Goal: Task Accomplishment & Management: Manage account settings

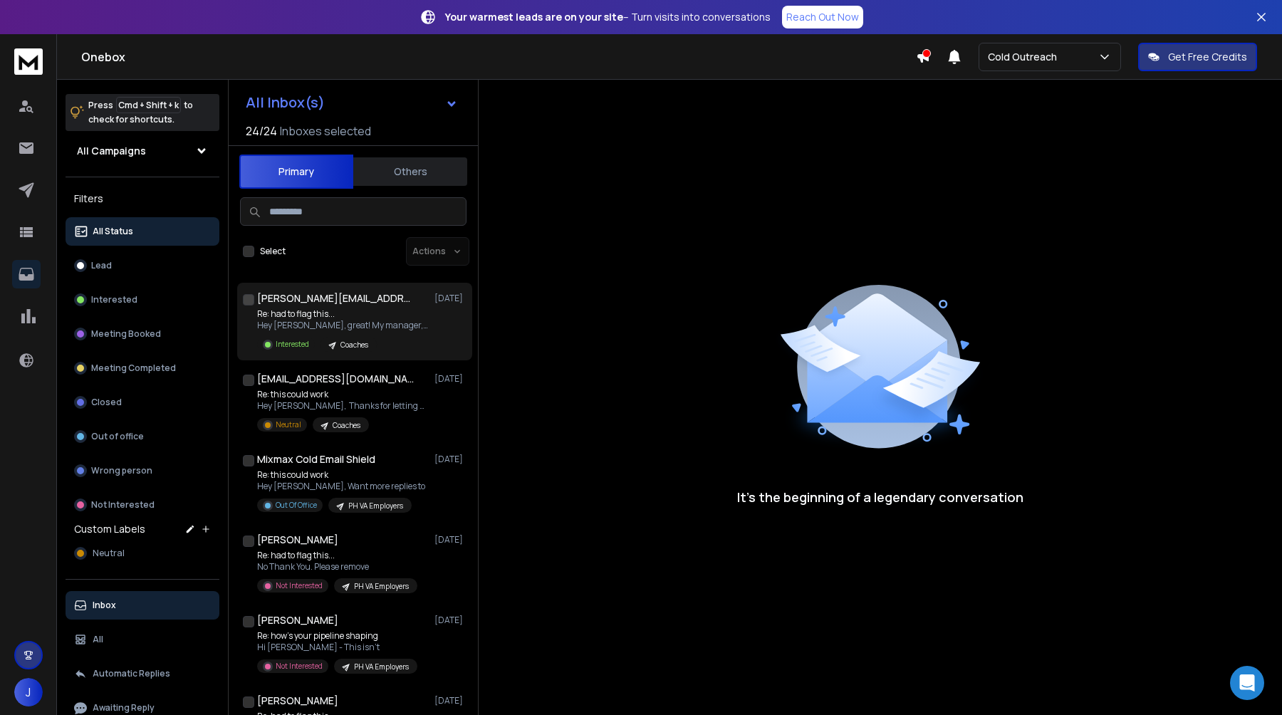
click at [332, 310] on p "Re: had to flag this..." at bounding box center [342, 313] width 171 height 11
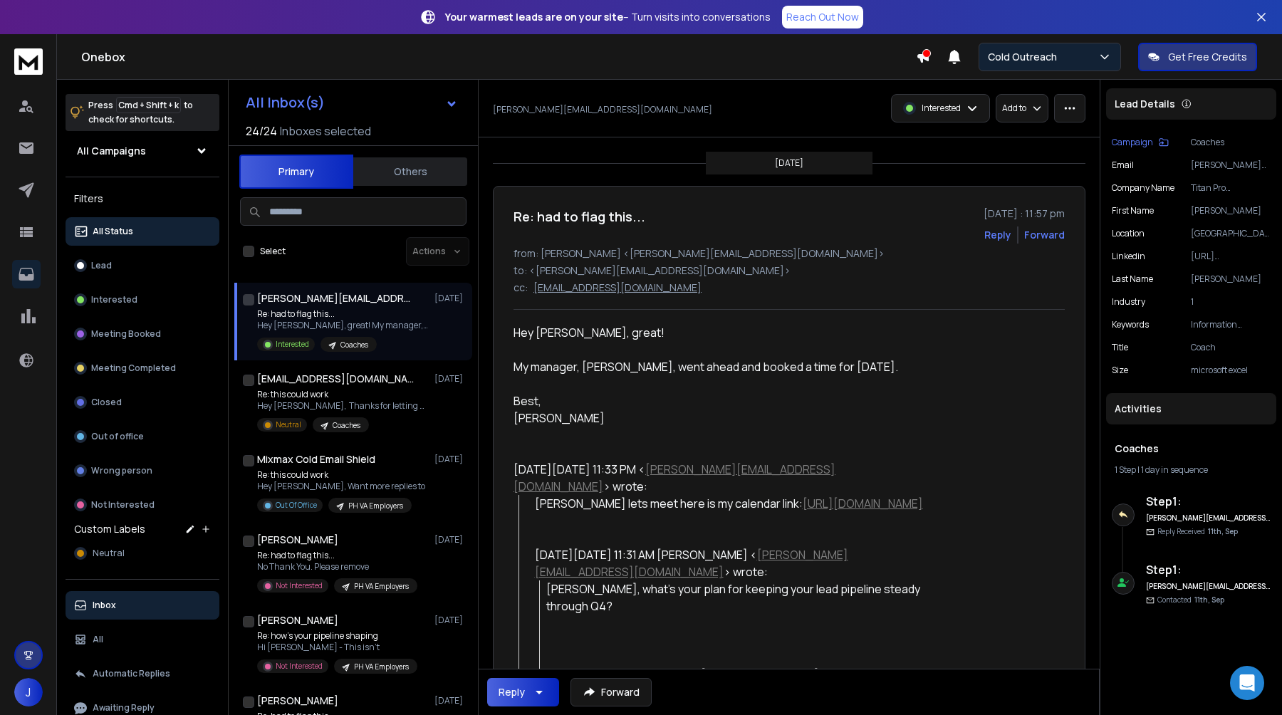
click at [1051, 61] on p "Cold Outreach" at bounding box center [1025, 57] width 75 height 14
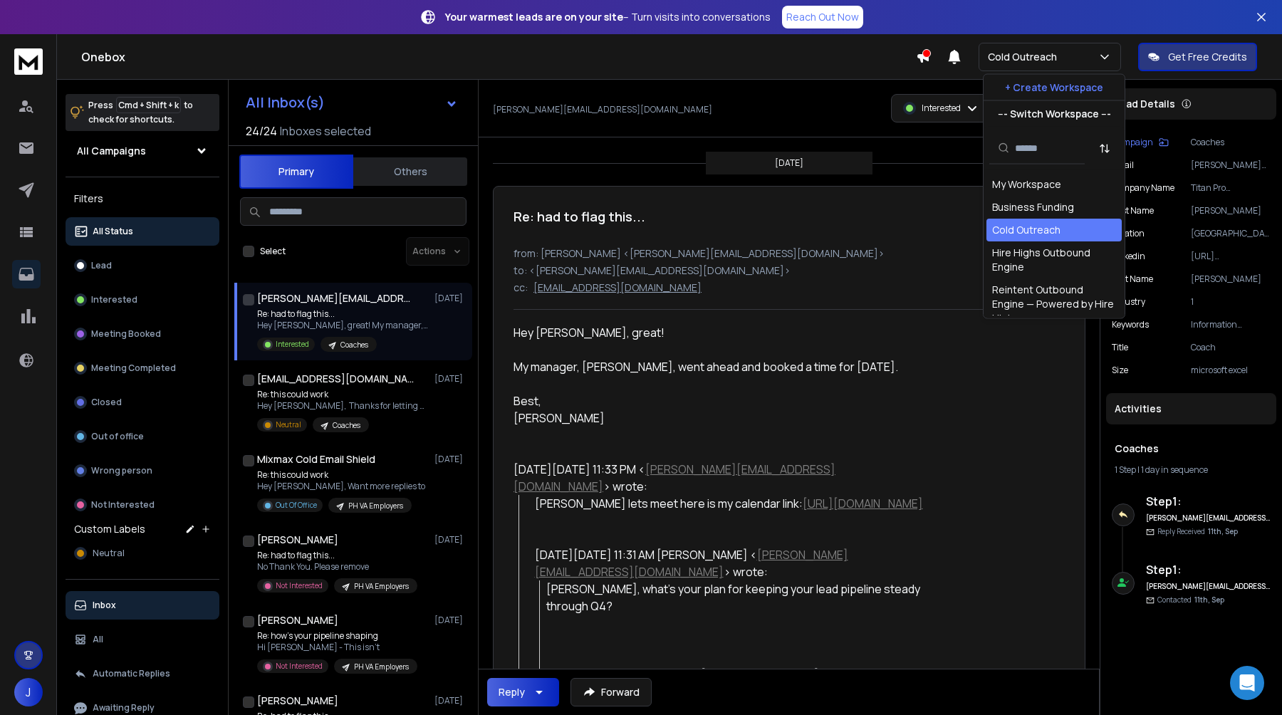
click at [413, 163] on button "Others" at bounding box center [410, 171] width 114 height 31
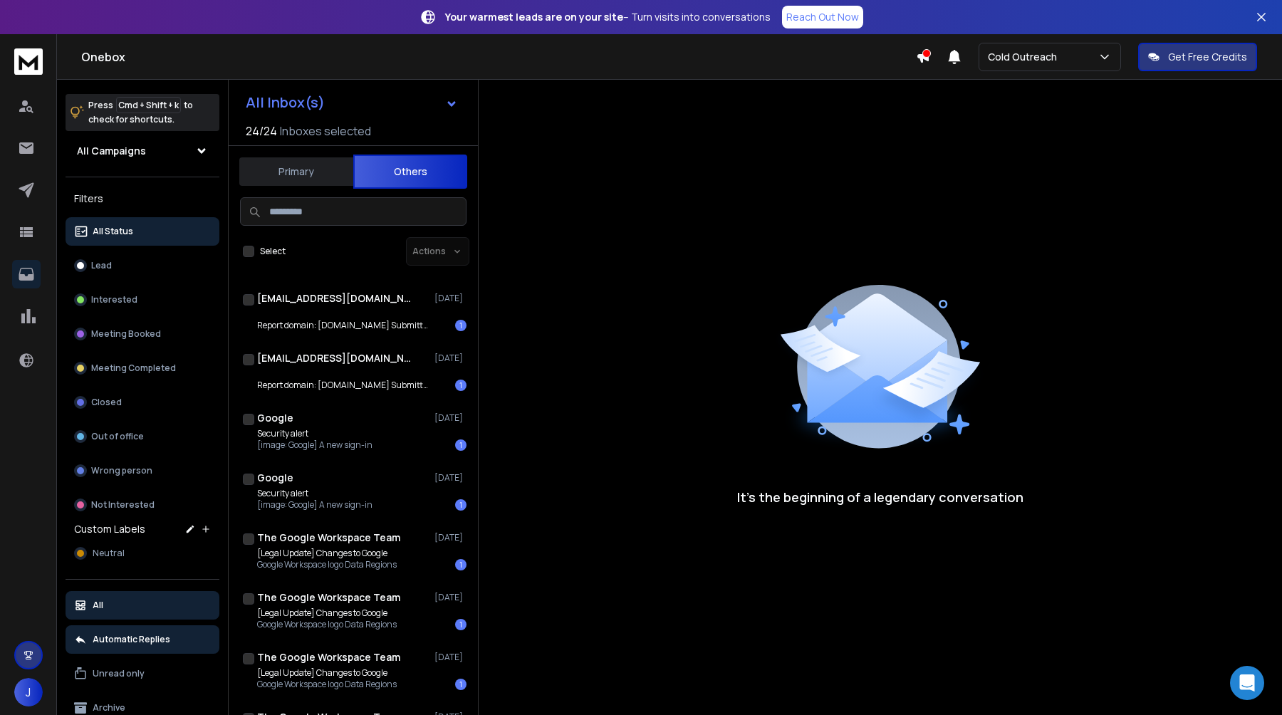
click at [144, 639] on p "Automatic Replies" at bounding box center [132, 639] width 78 height 11
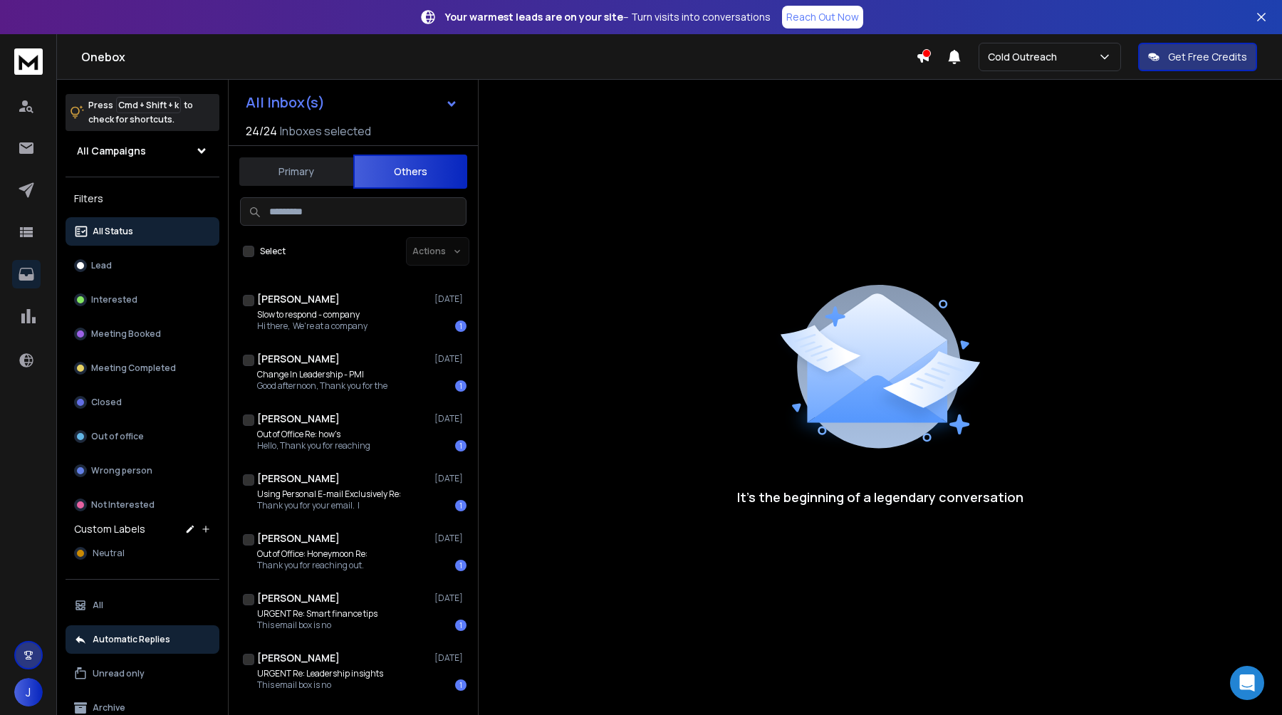
scroll to position [579, 0]
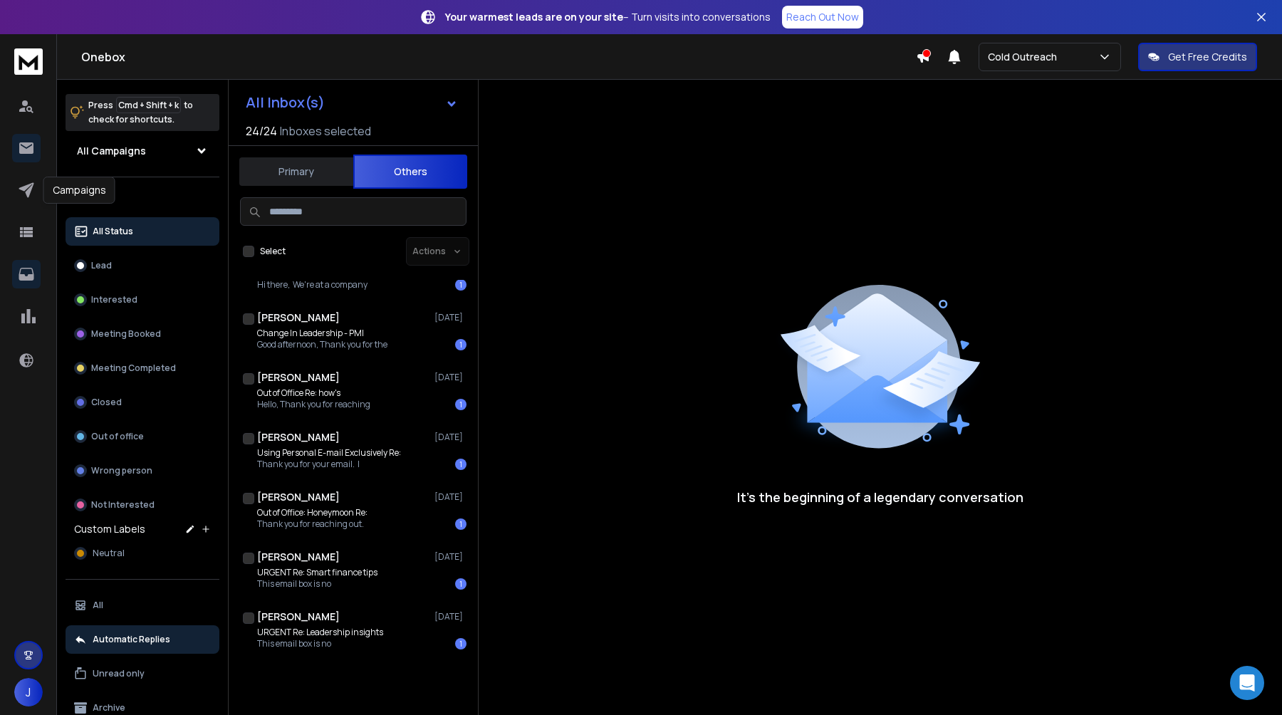
click at [32, 147] on icon at bounding box center [26, 147] width 14 height 11
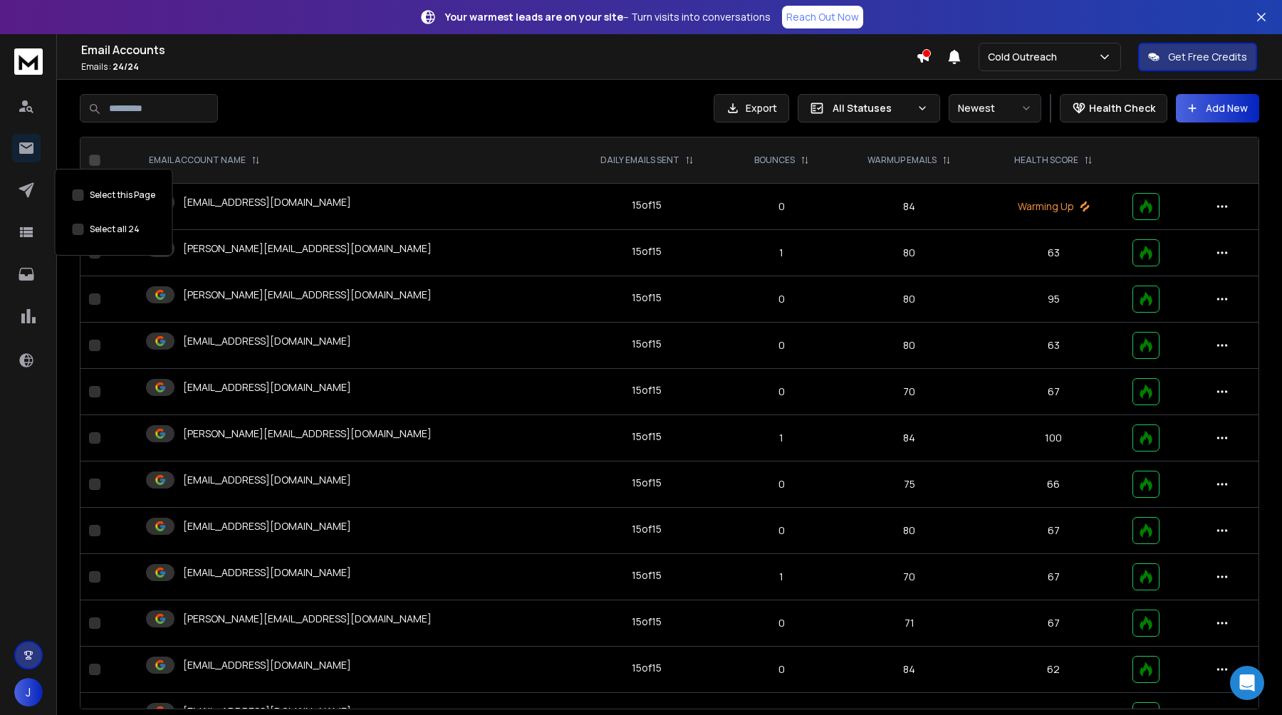
click at [74, 230] on button "Select this Page" at bounding box center [78, 229] width 11 height 11
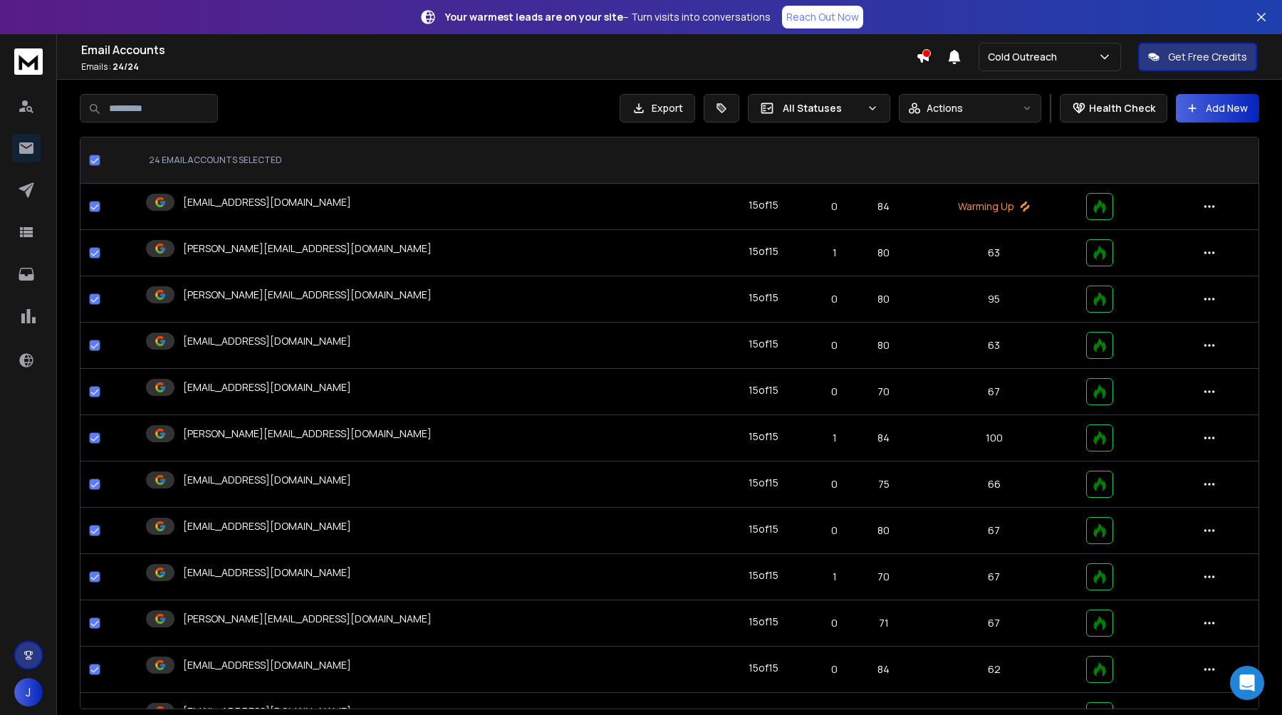
scroll to position [597, 0]
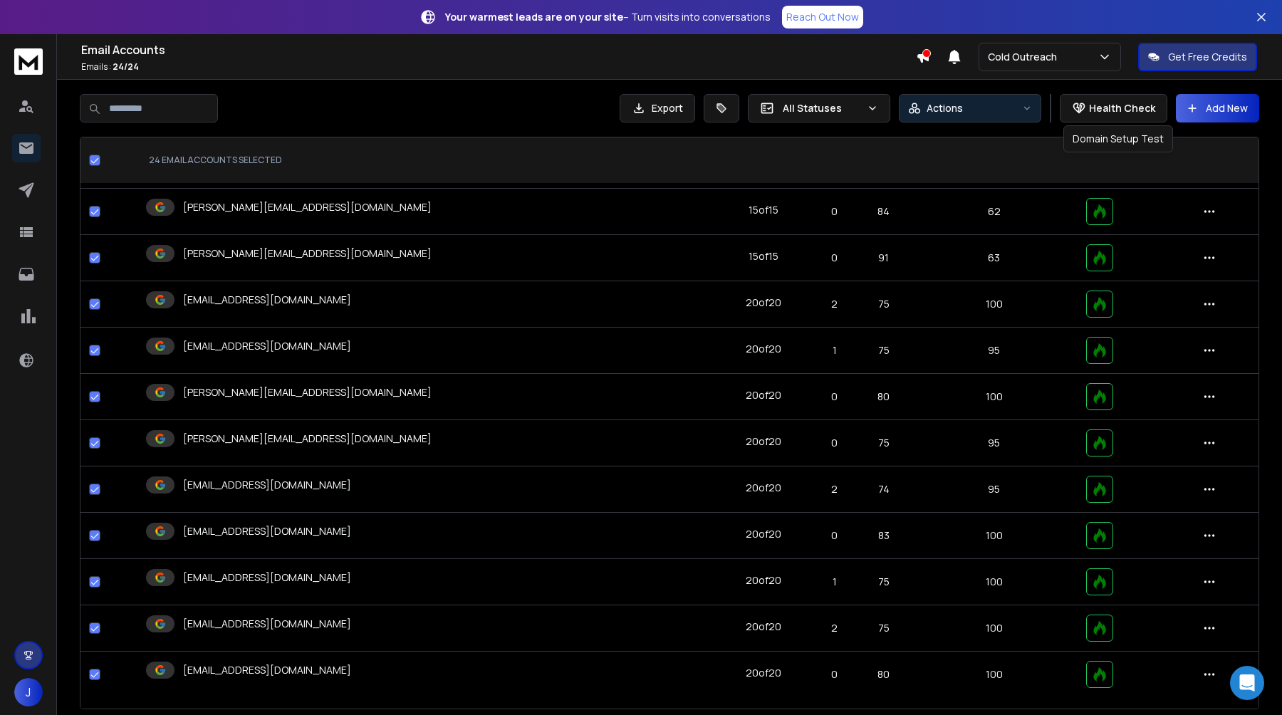
click at [1028, 104] on icon "button" at bounding box center [1027, 108] width 10 height 11
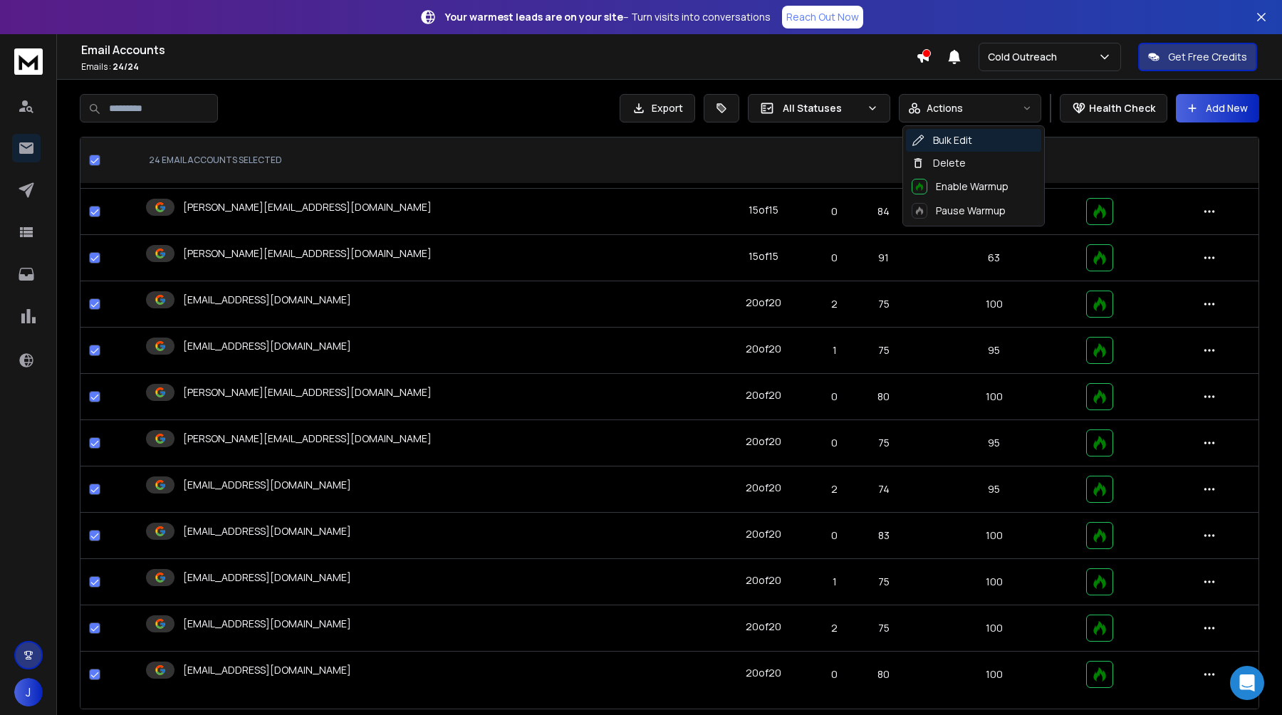
click at [972, 136] on div "Bulk Edit" at bounding box center [973, 140] width 135 height 23
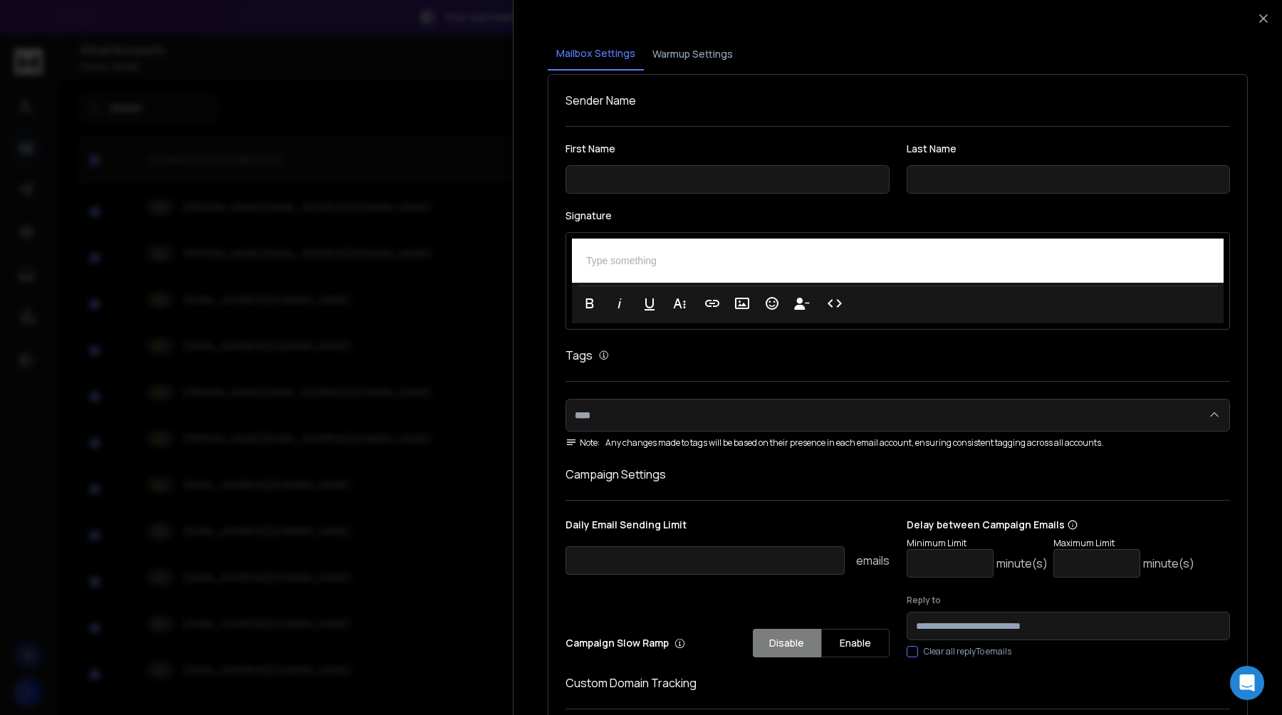
click at [622, 573] on input "number" at bounding box center [704, 560] width 279 height 28
type input "**"
click at [709, 488] on form "First Name Last Name Signature Type something Clear Formatting Font Family Aria…" at bounding box center [897, 472] width 664 height 657
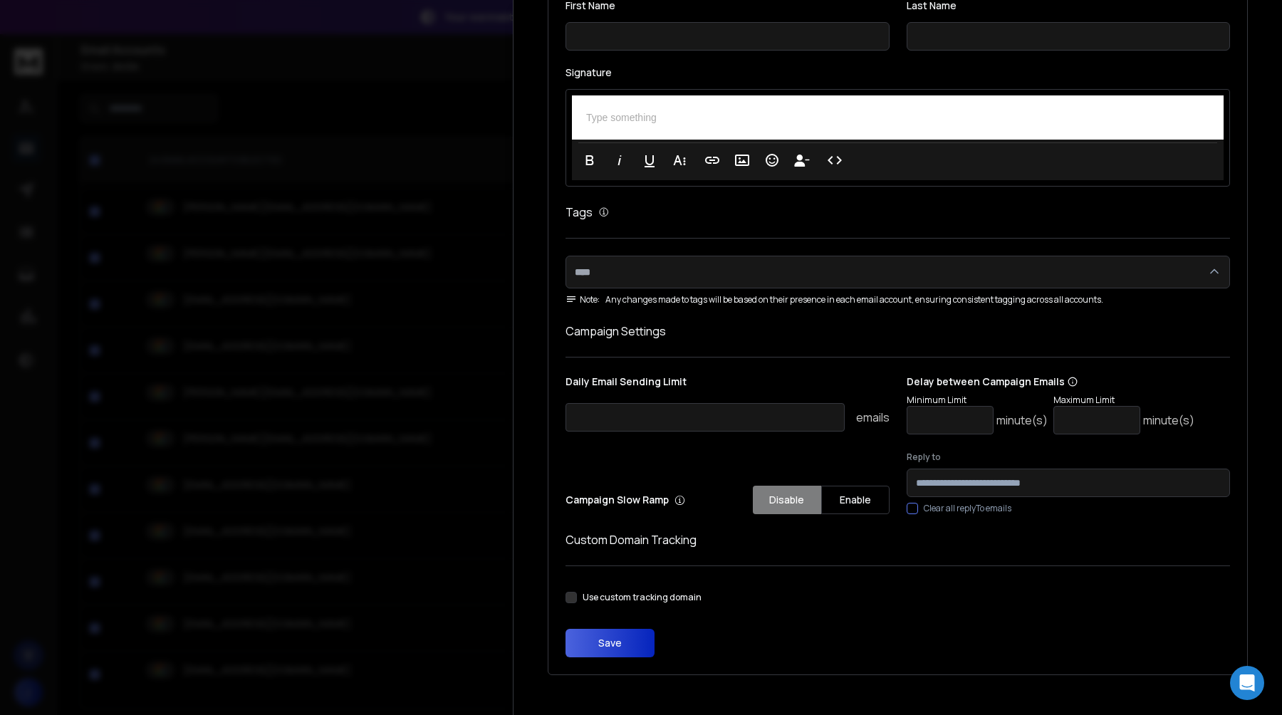
click at [641, 639] on button "Save" at bounding box center [609, 643] width 89 height 28
click at [375, 165] on div at bounding box center [641, 357] width 1282 height 715
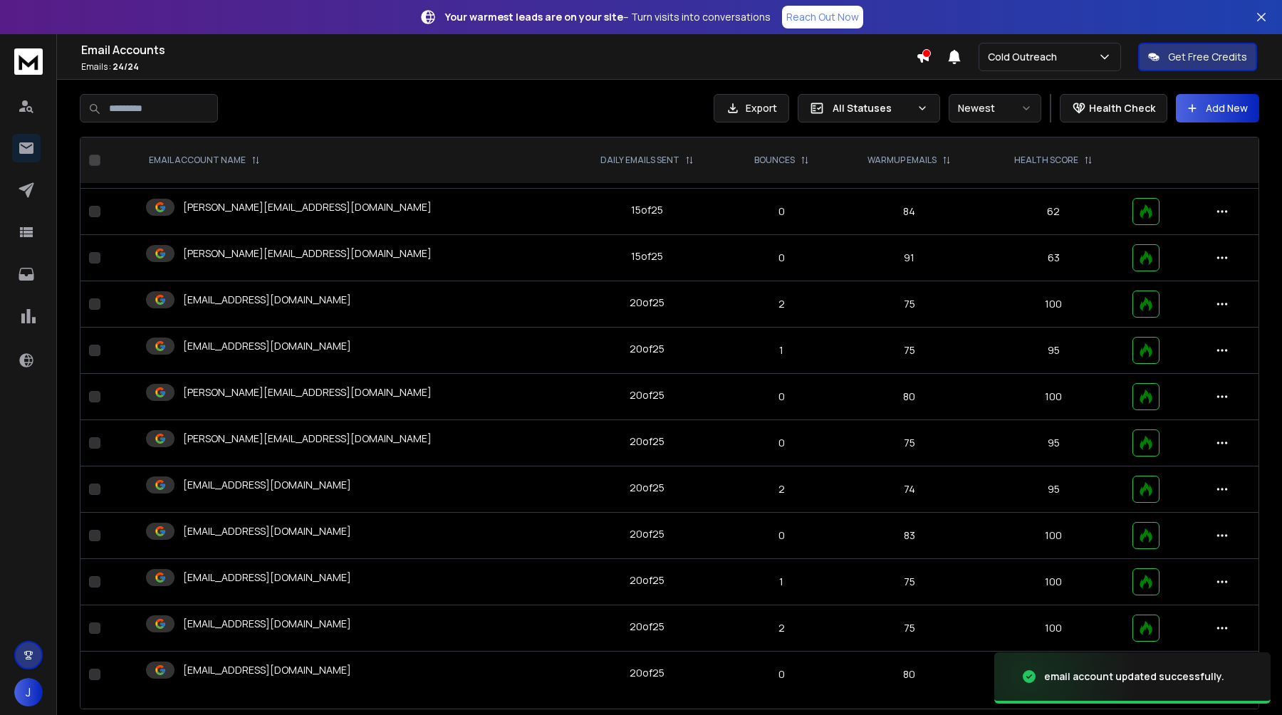
click at [905, 102] on p "All Statuses" at bounding box center [871, 108] width 78 height 14
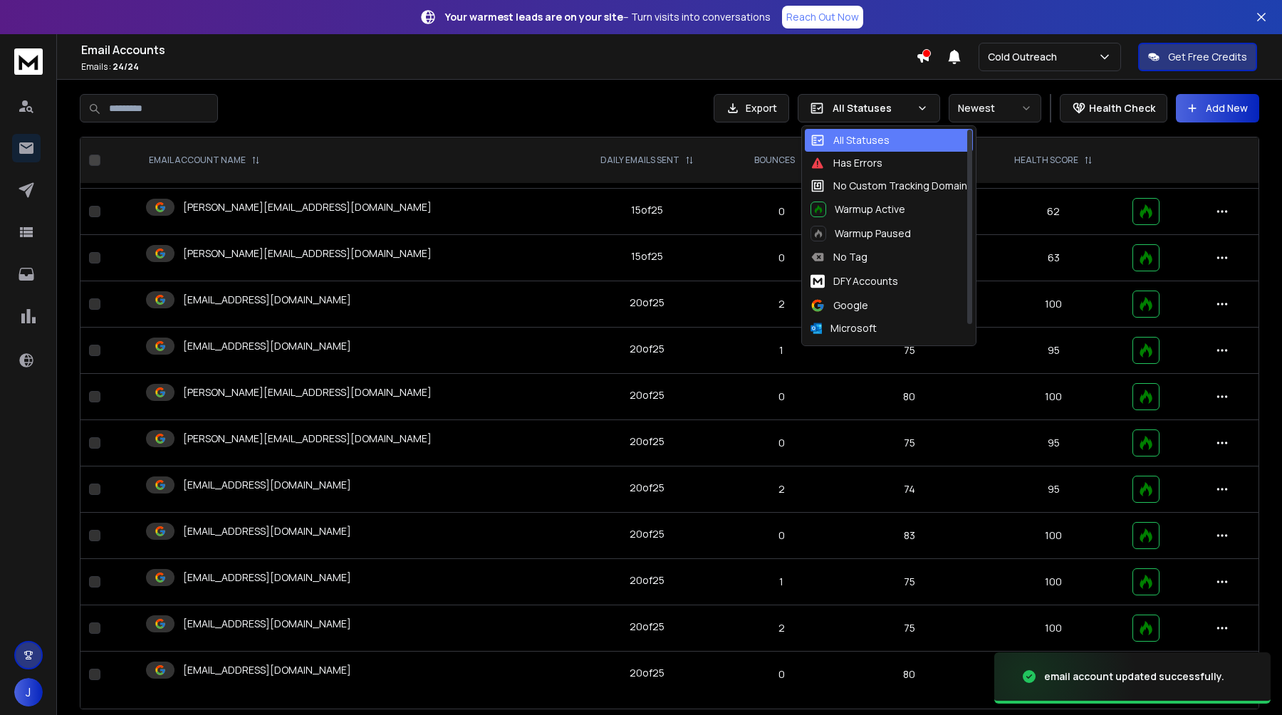
click at [889, 133] on div "All Statuses" at bounding box center [889, 140] width 168 height 23
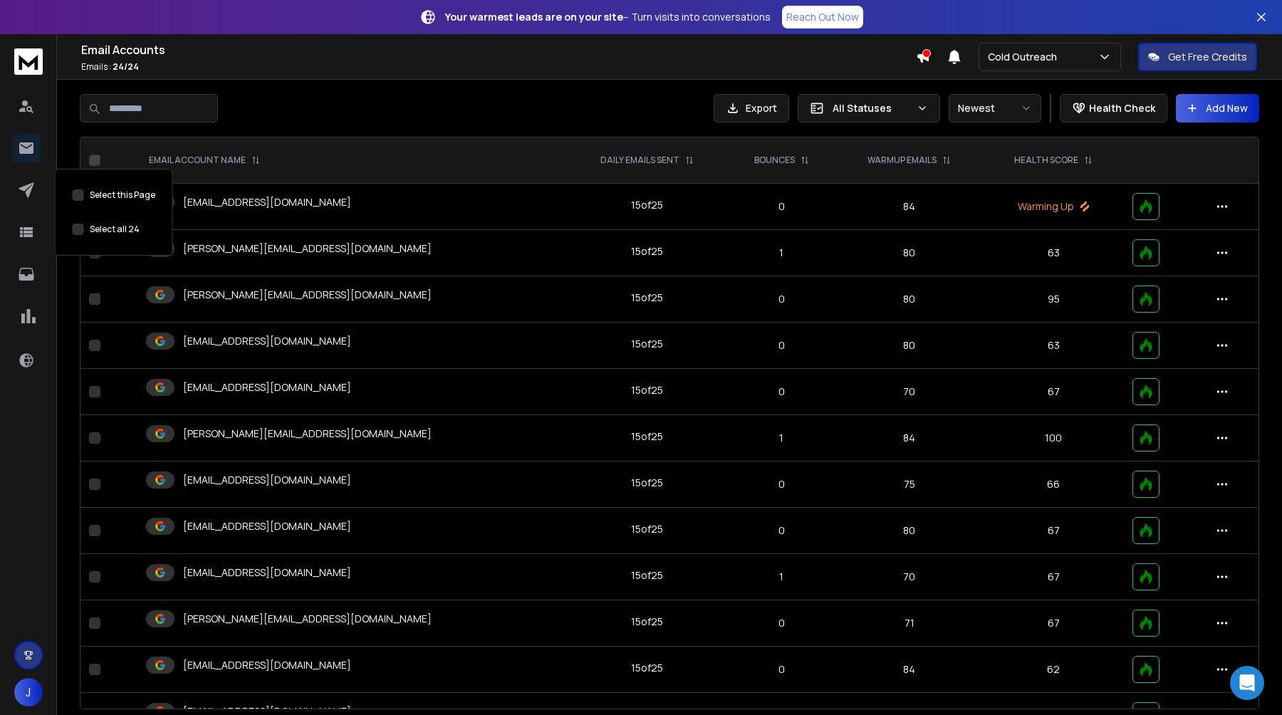
click at [78, 229] on button "Select this Page" at bounding box center [78, 229] width 11 height 11
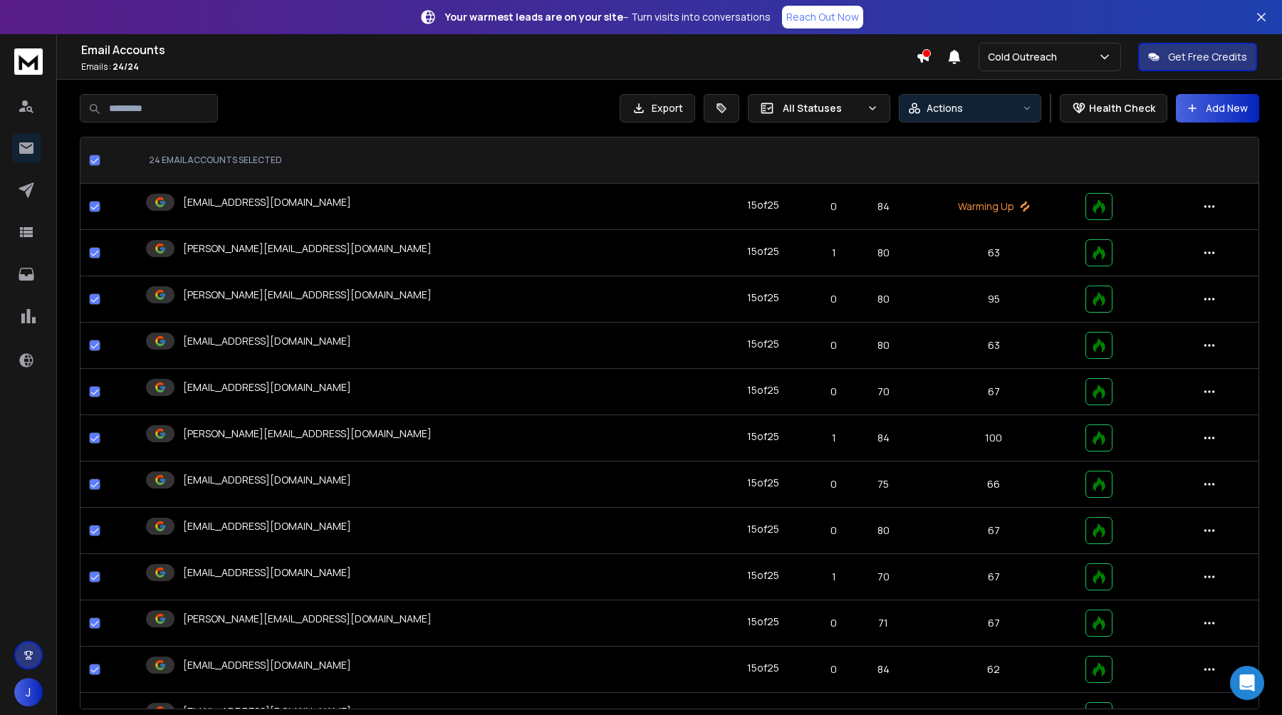
click at [983, 105] on div "Actions" at bounding box center [962, 108] width 108 height 14
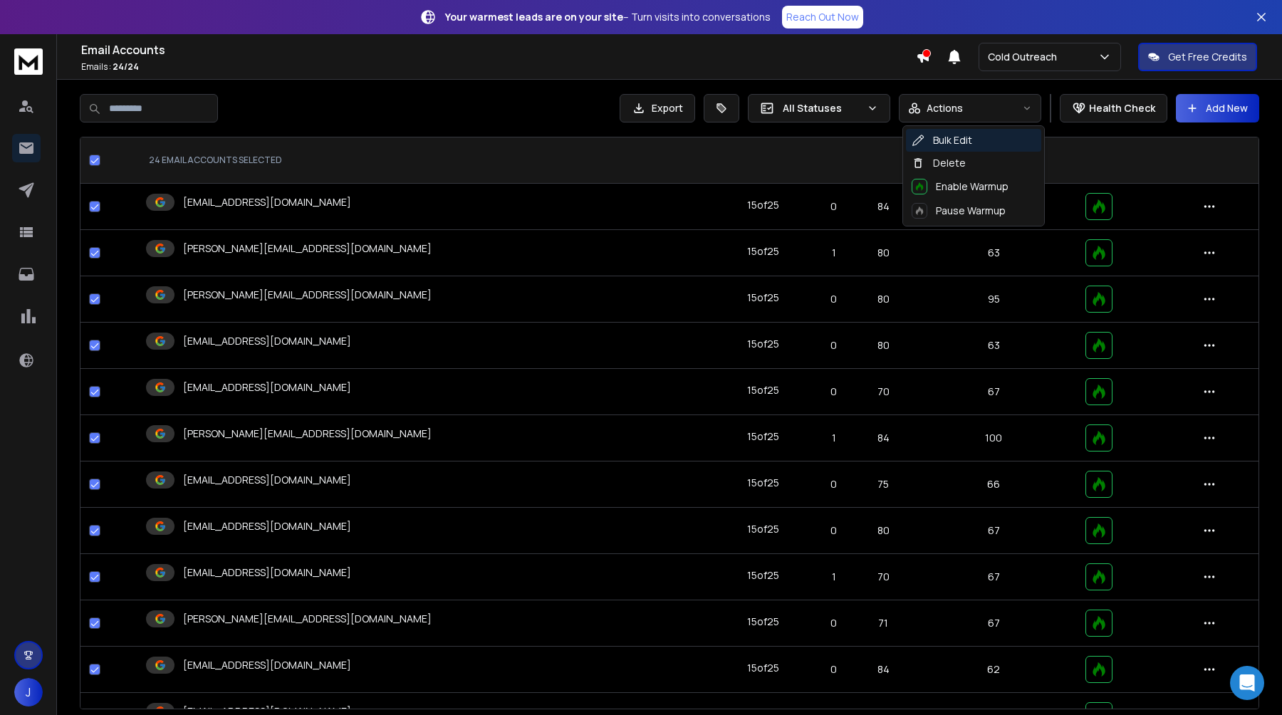
click at [971, 132] on div "Bulk Edit" at bounding box center [973, 140] width 135 height 23
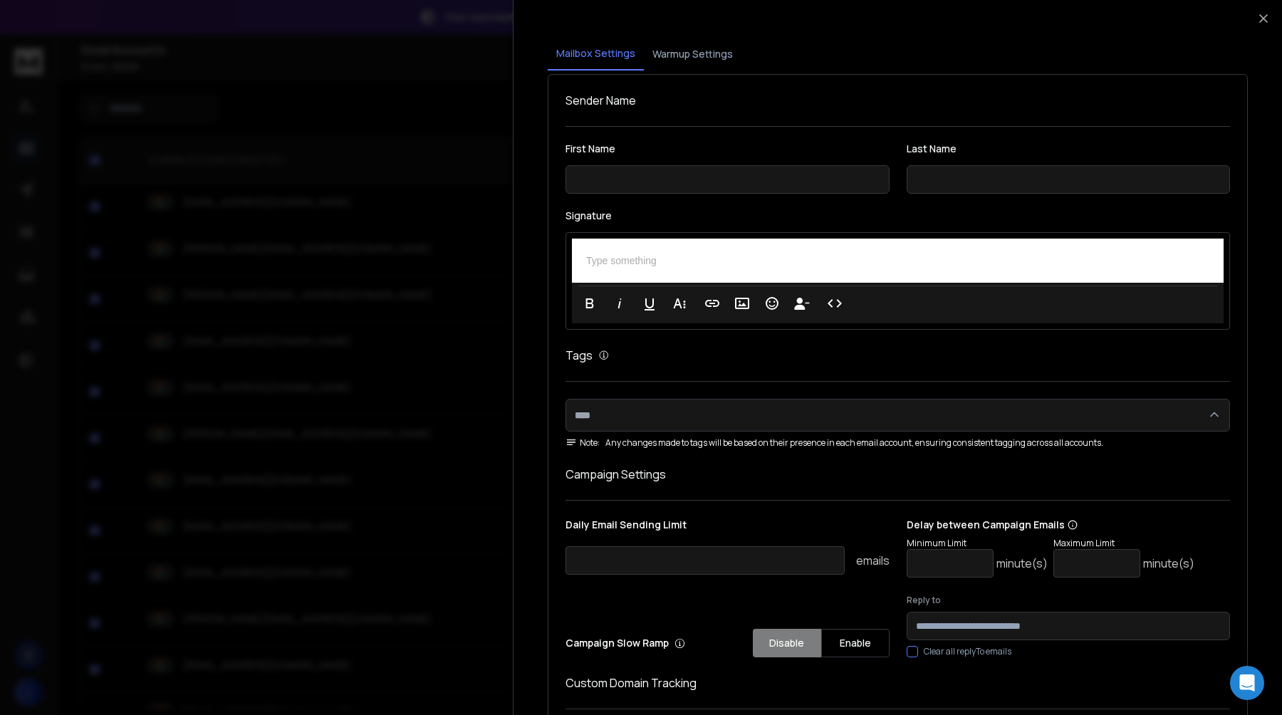
click at [951, 567] on input "number" at bounding box center [949, 563] width 87 height 28
click at [1075, 560] on input "number" at bounding box center [1096, 563] width 87 height 28
type input "*"
type input "**"
drag, startPoint x: 960, startPoint y: 568, endPoint x: 881, endPoint y: 569, distance: 79.0
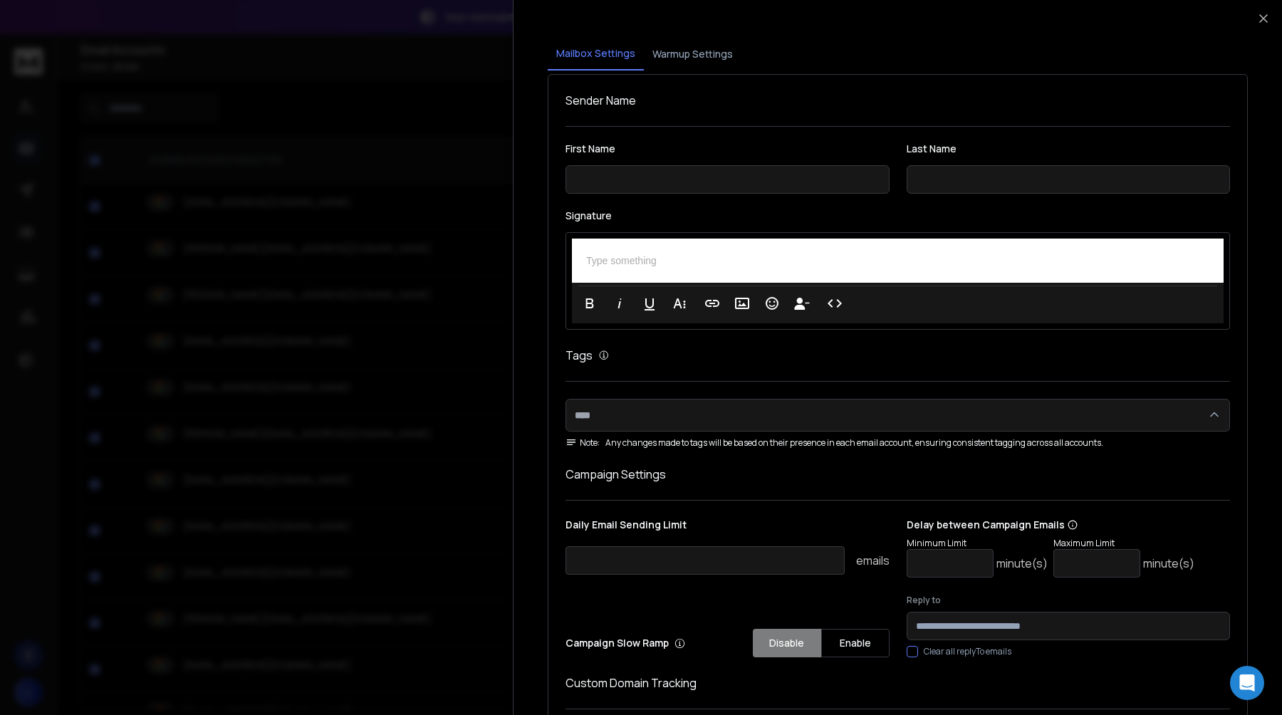
click at [880, 568] on div "Daily Email Sending Limit emails Delay between Campaign Emails Minimum Limit * …" at bounding box center [897, 588] width 664 height 140
type input "*"
click at [870, 495] on form "First Name Last Name Signature Type something Clear Formatting Font Family Aria…" at bounding box center [897, 472] width 664 height 657
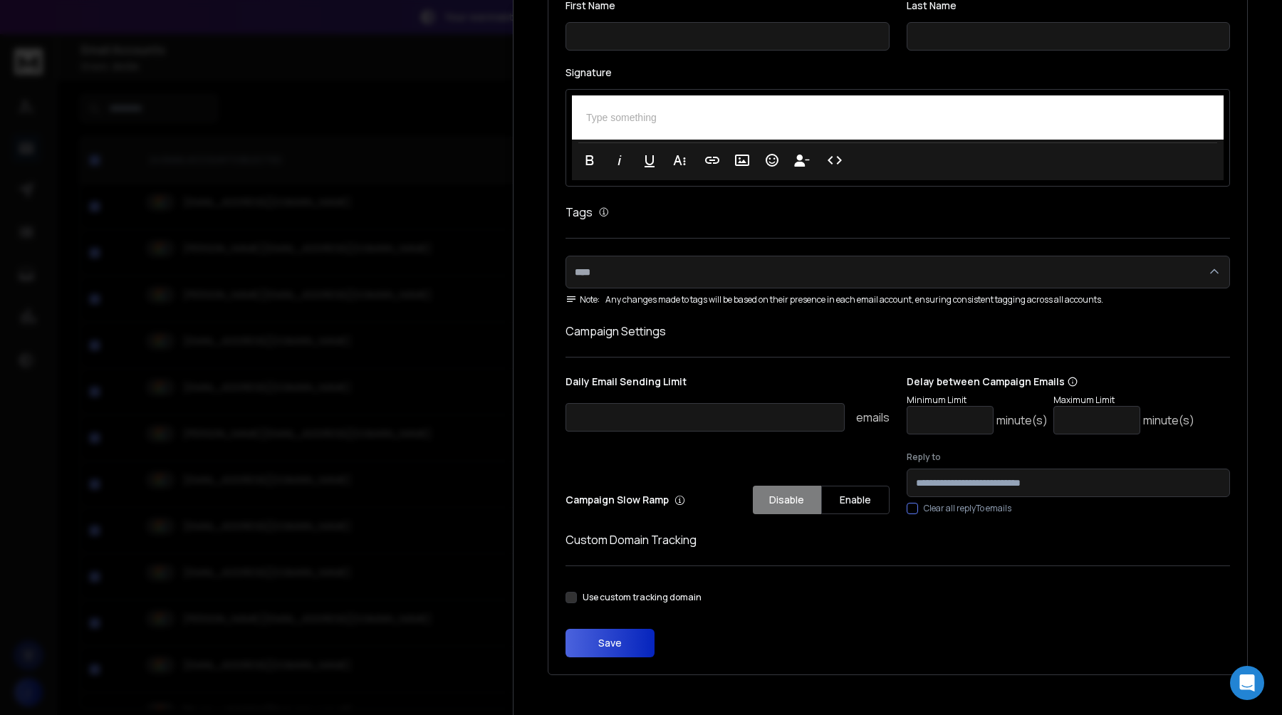
drag, startPoint x: 1066, startPoint y: 414, endPoint x: 1085, endPoint y: 414, distance: 19.2
click at [1085, 414] on input "**" at bounding box center [1096, 420] width 87 height 28
type input "**"
click at [590, 639] on button "Save" at bounding box center [609, 643] width 89 height 28
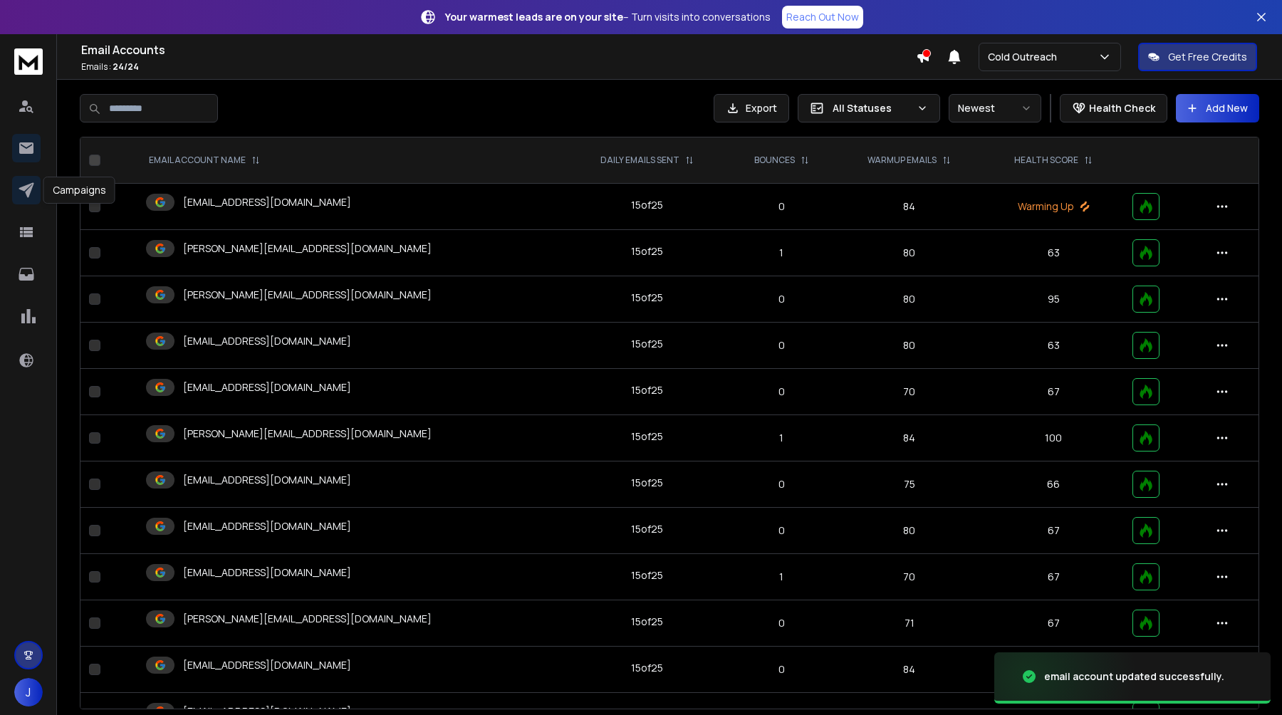
click at [36, 184] on link at bounding box center [26, 190] width 28 height 28
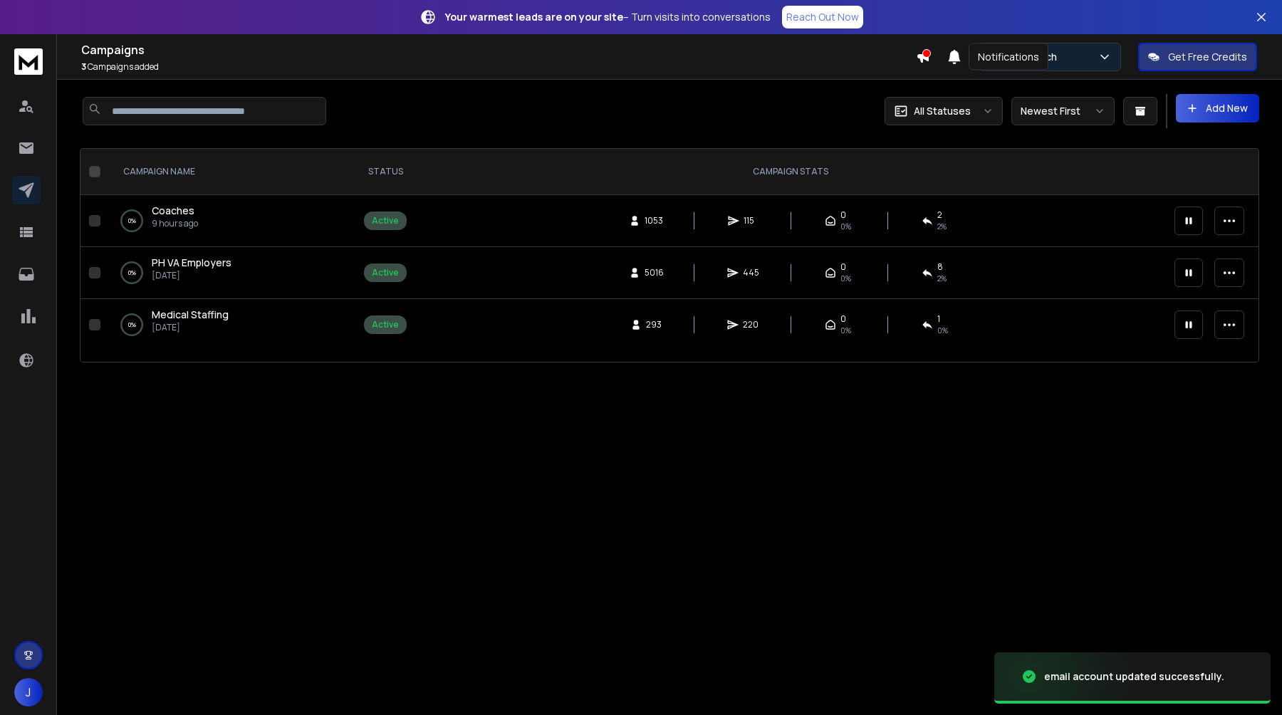
click at [1065, 56] on div "Cold Outreach" at bounding box center [1050, 57] width 124 height 14
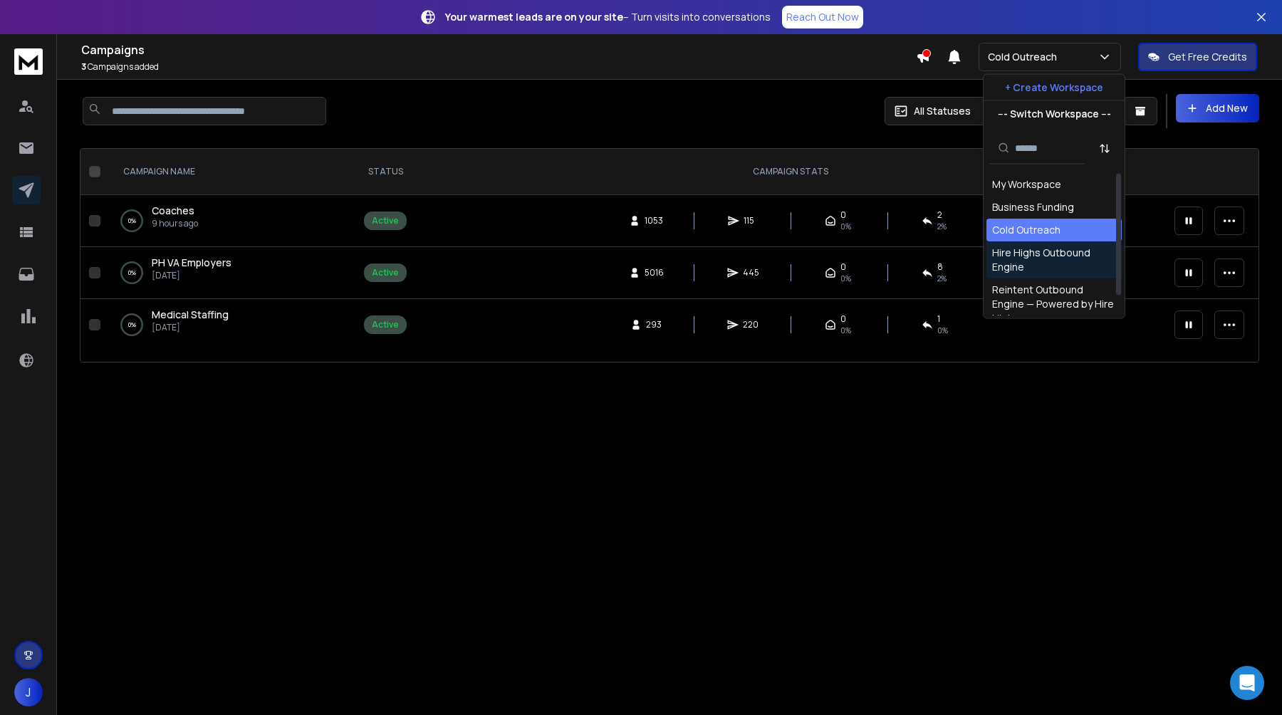
click at [1036, 258] on div "Hire Highs Outbound Engine" at bounding box center [1054, 260] width 124 height 28
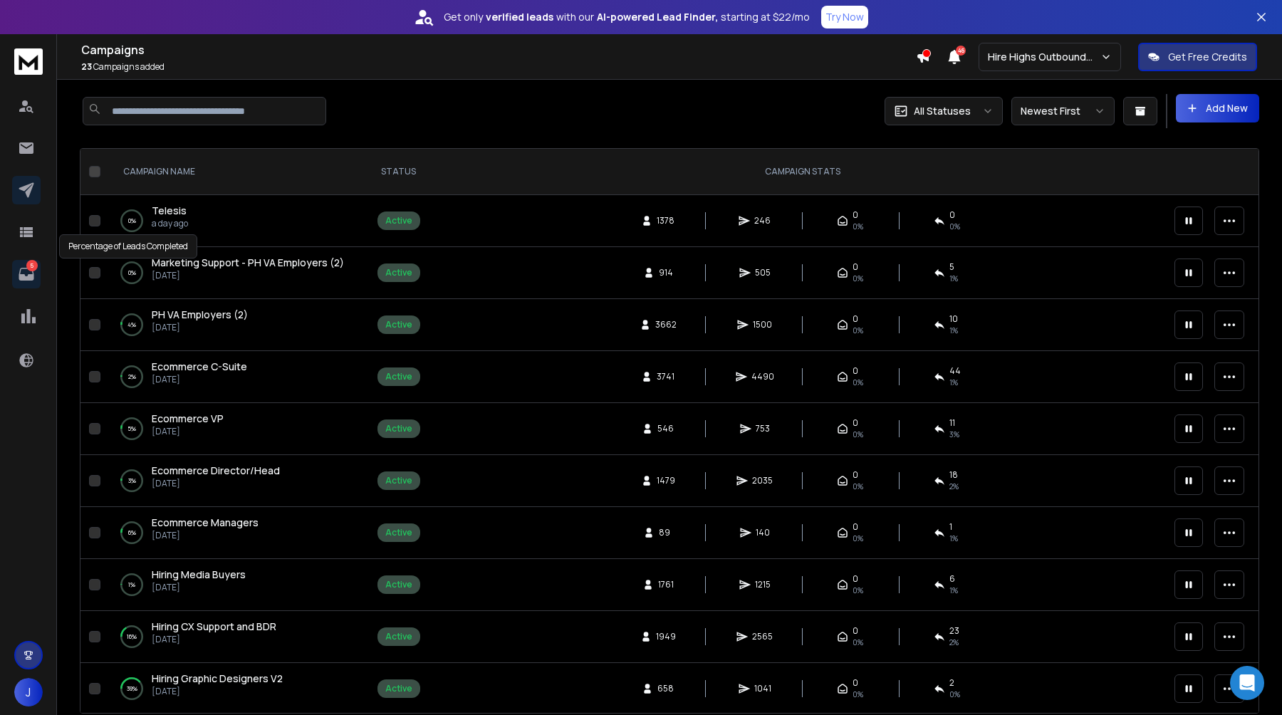
click at [25, 266] on icon at bounding box center [26, 274] width 17 height 17
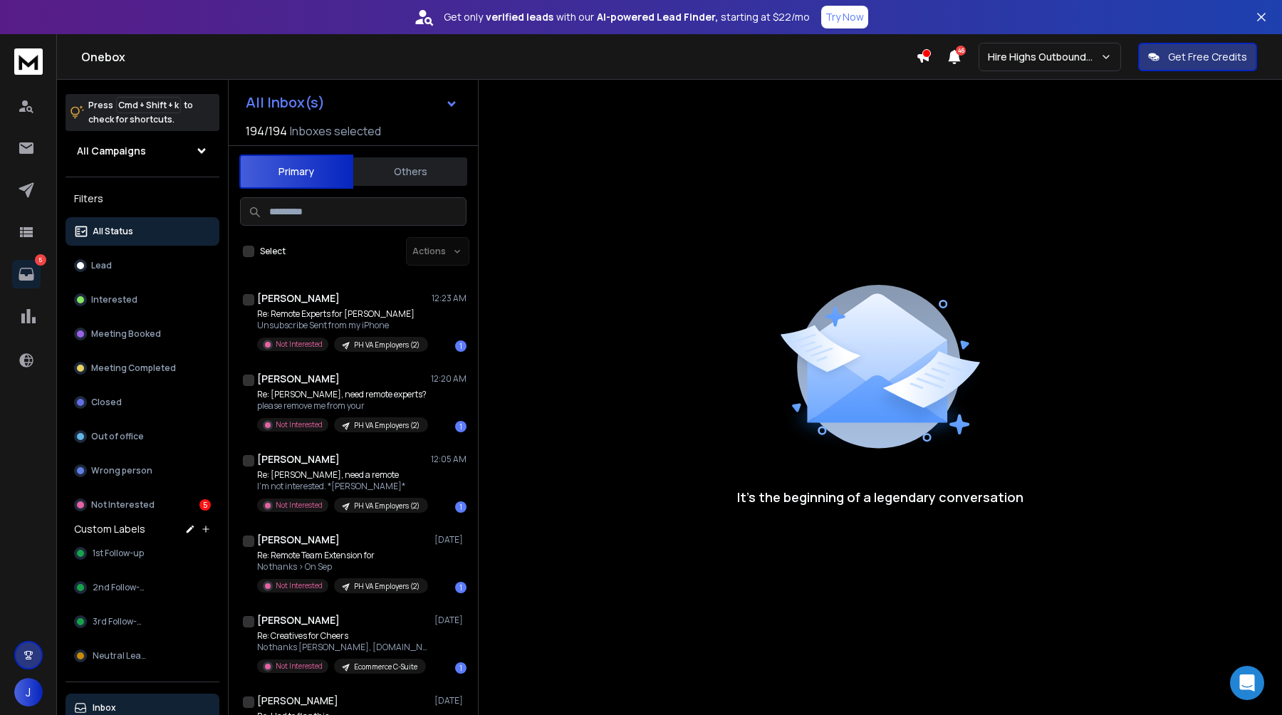
click at [407, 164] on button "Others" at bounding box center [410, 171] width 114 height 31
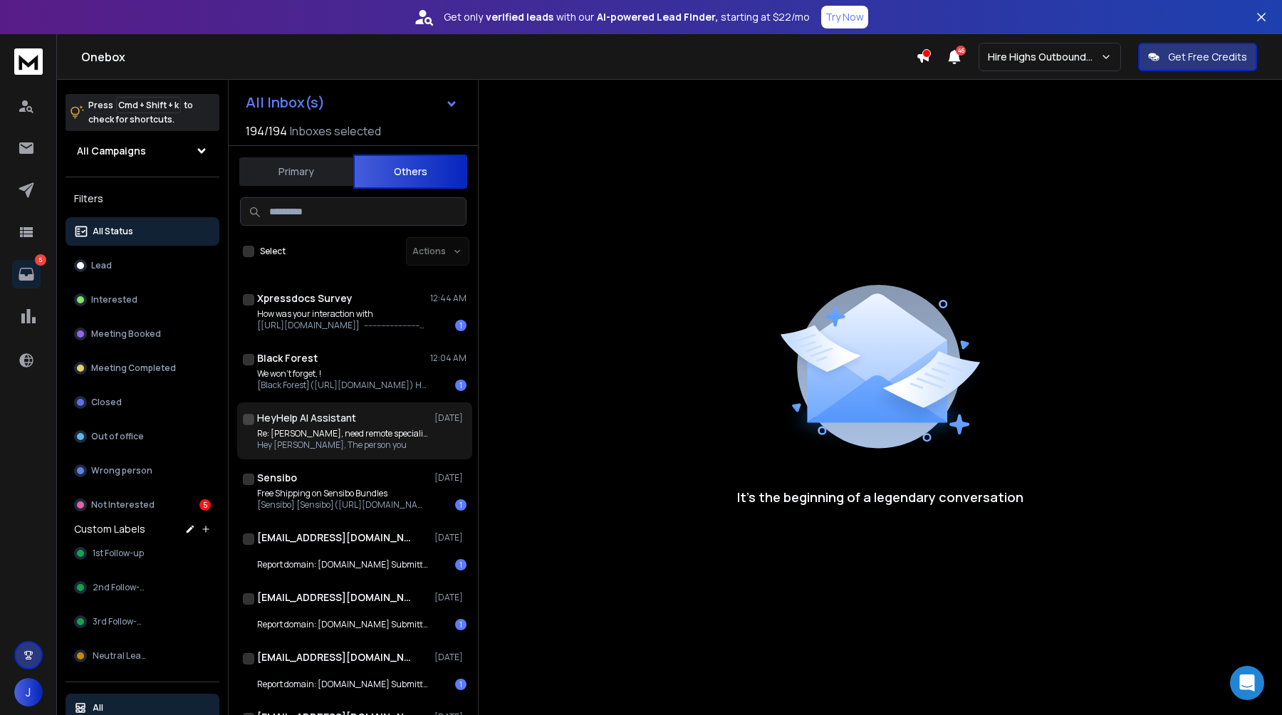
click at [405, 424] on div "HeyHelp AI Assistant 11 Sep" at bounding box center [361, 418] width 209 height 14
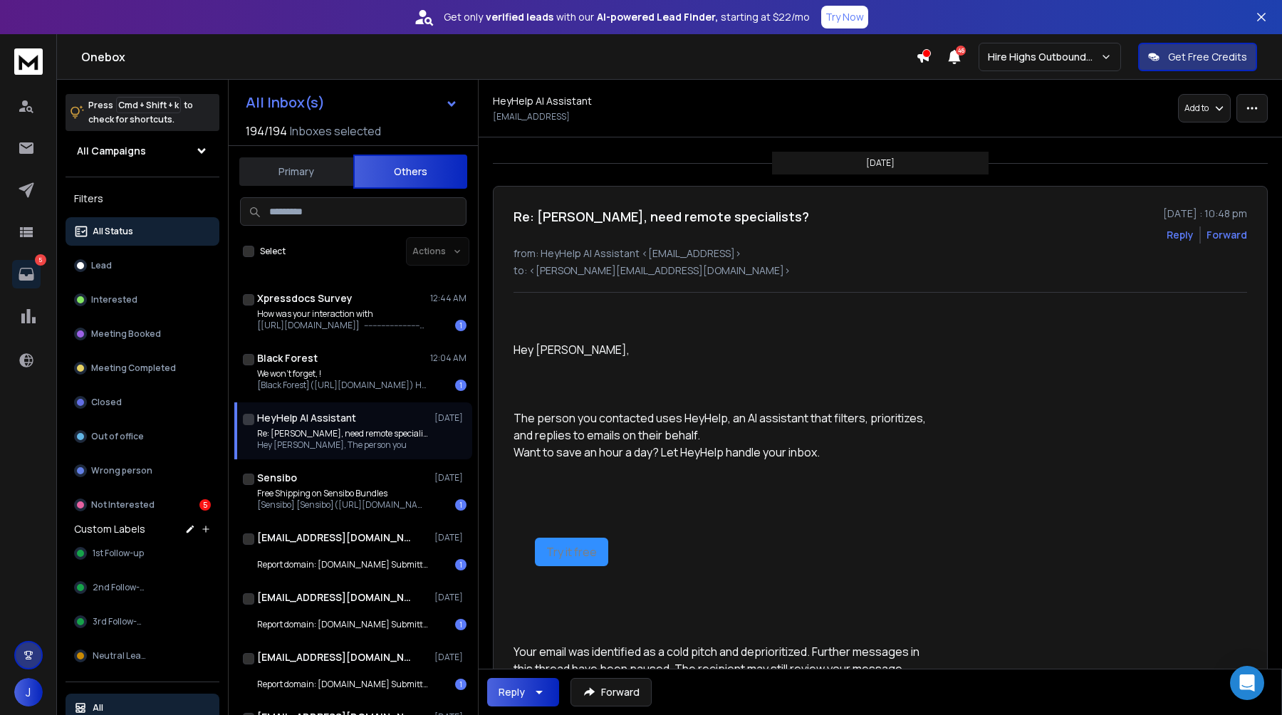
click at [297, 167] on button "Primary" at bounding box center [296, 171] width 114 height 31
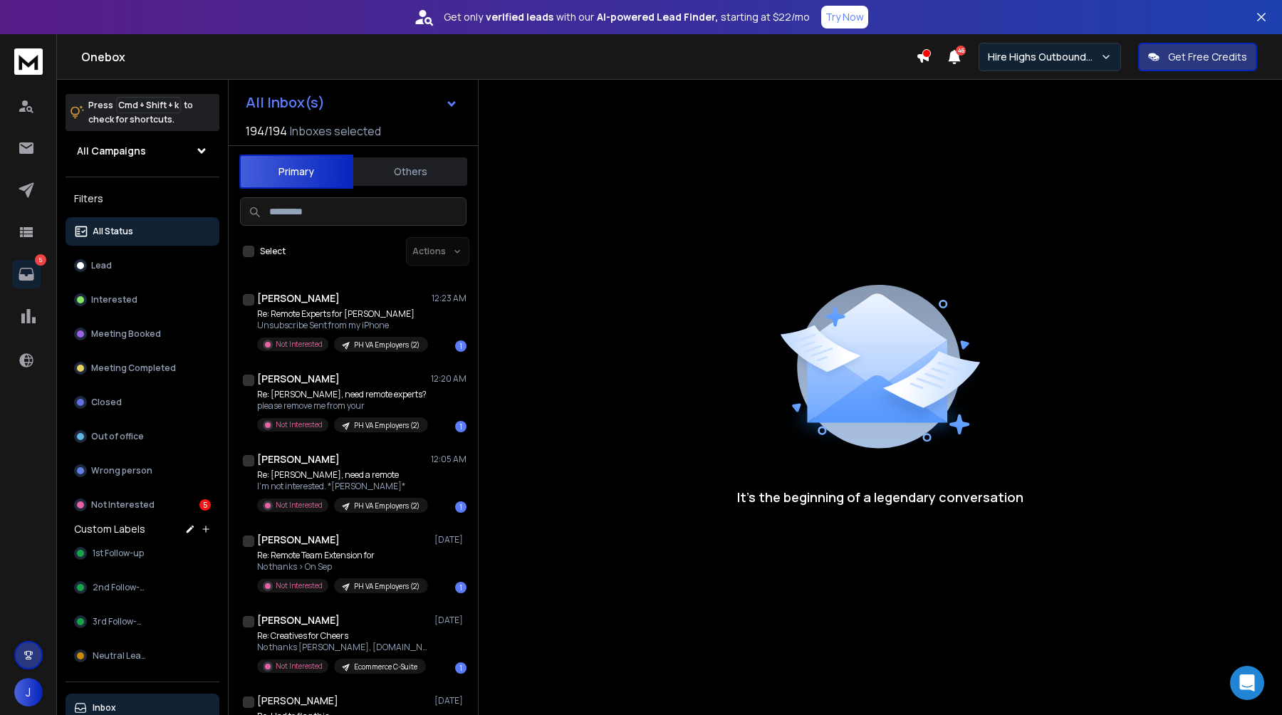
click at [1056, 48] on button "Hire Highs Outbound Engine" at bounding box center [1049, 57] width 142 height 28
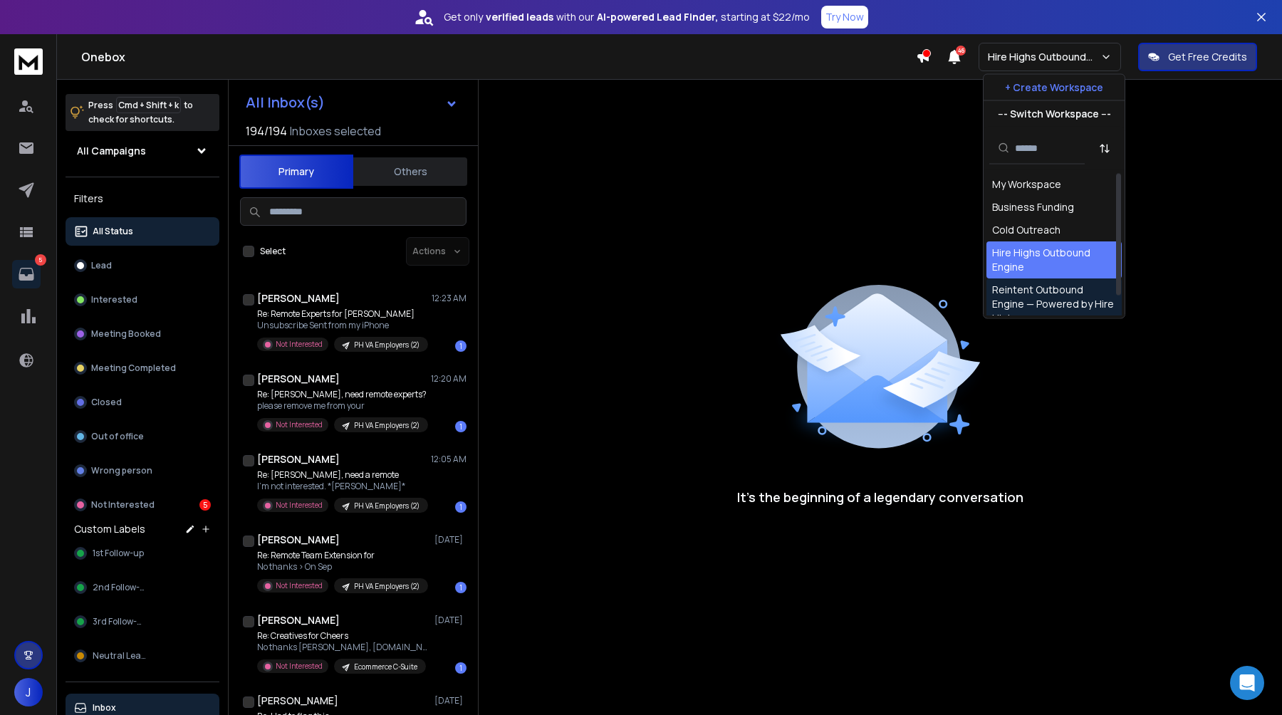
click at [1020, 291] on div "Reintent Outbound Engine — Powered by Hire Highs" at bounding box center [1054, 304] width 124 height 43
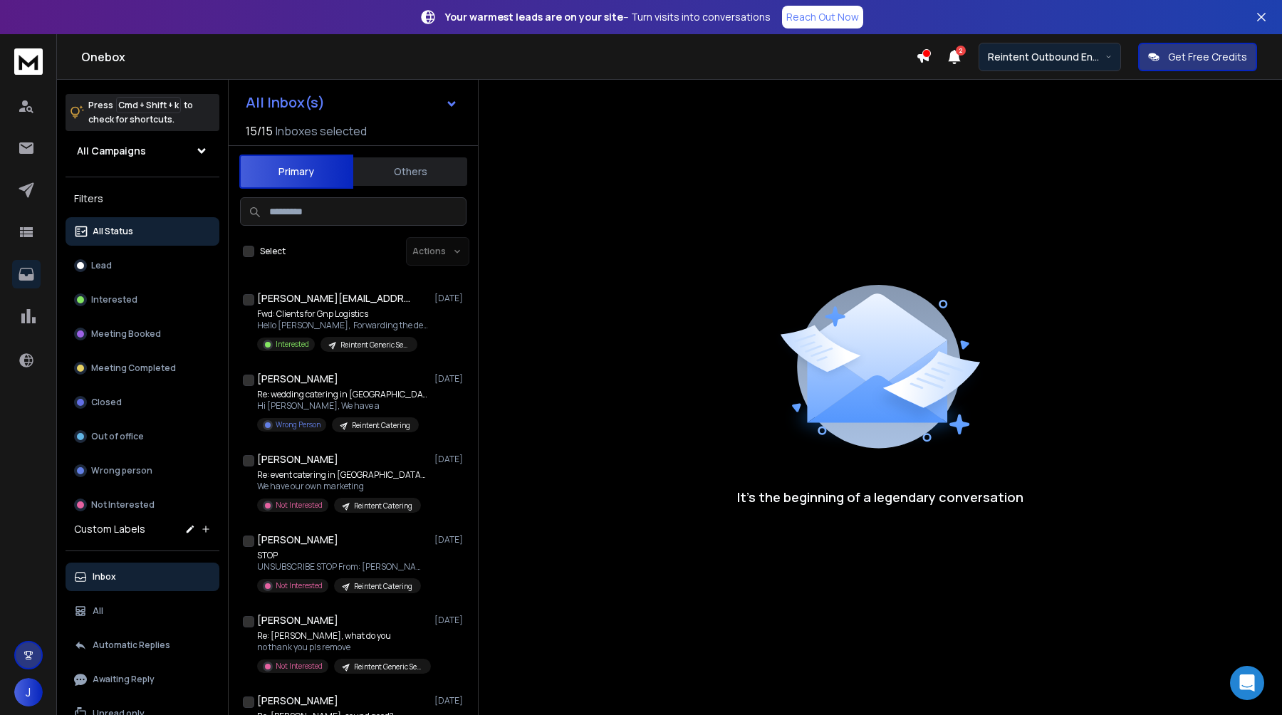
click at [1008, 58] on p "Reintent Outbound Engine — Powered by Hire Highs" at bounding box center [1046, 57] width 117 height 14
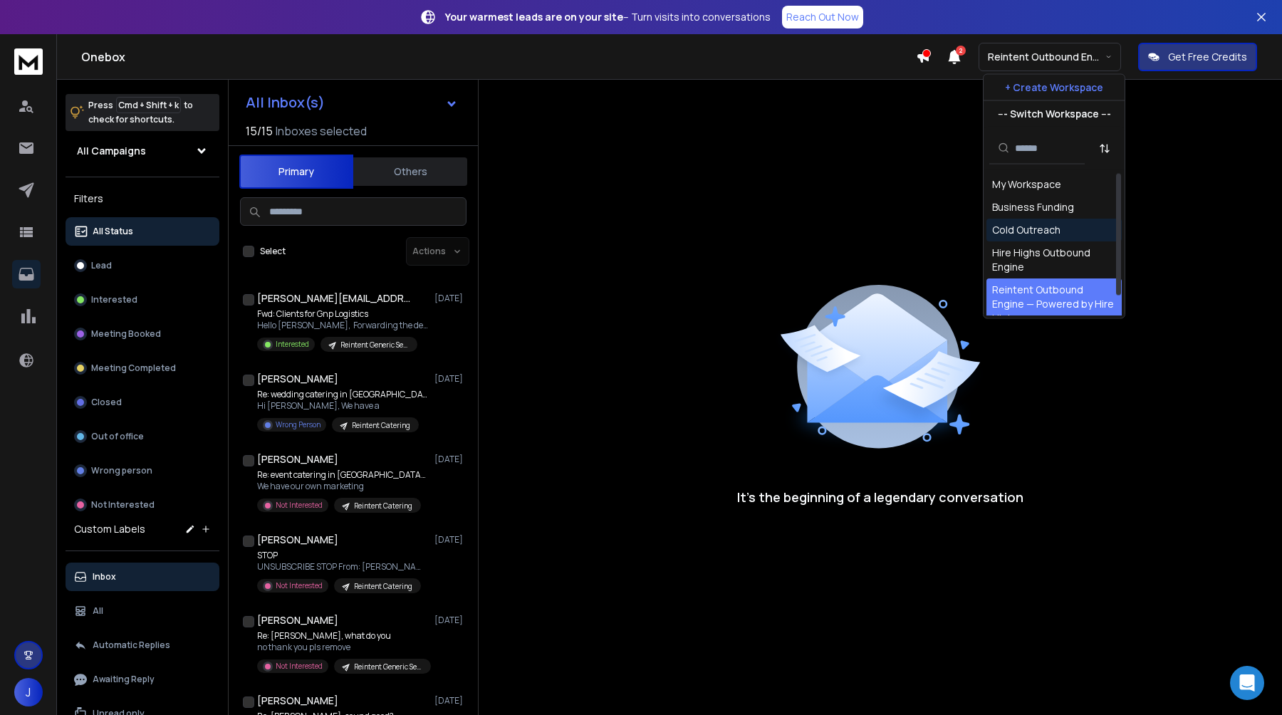
click at [1020, 231] on div "Cold Outreach" at bounding box center [1026, 230] width 68 height 14
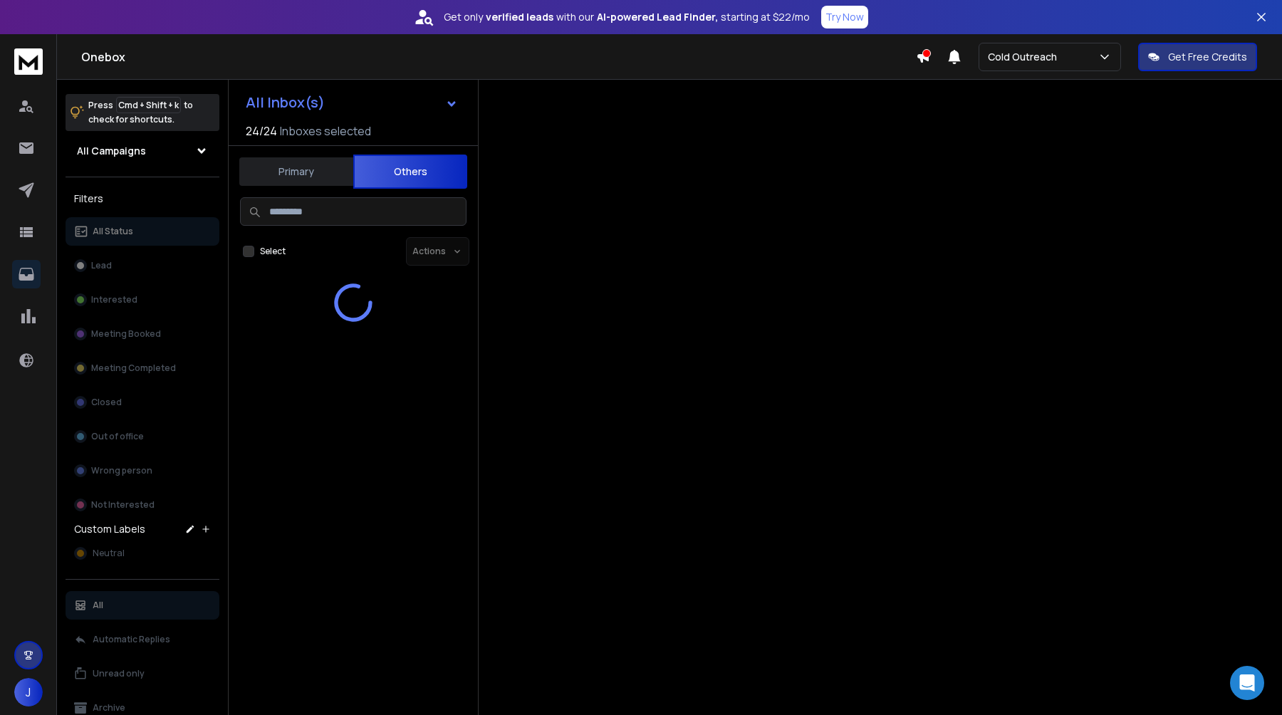
click at [398, 174] on button "Others" at bounding box center [410, 172] width 114 height 34
click at [40, 184] on div at bounding box center [28, 192] width 33 height 33
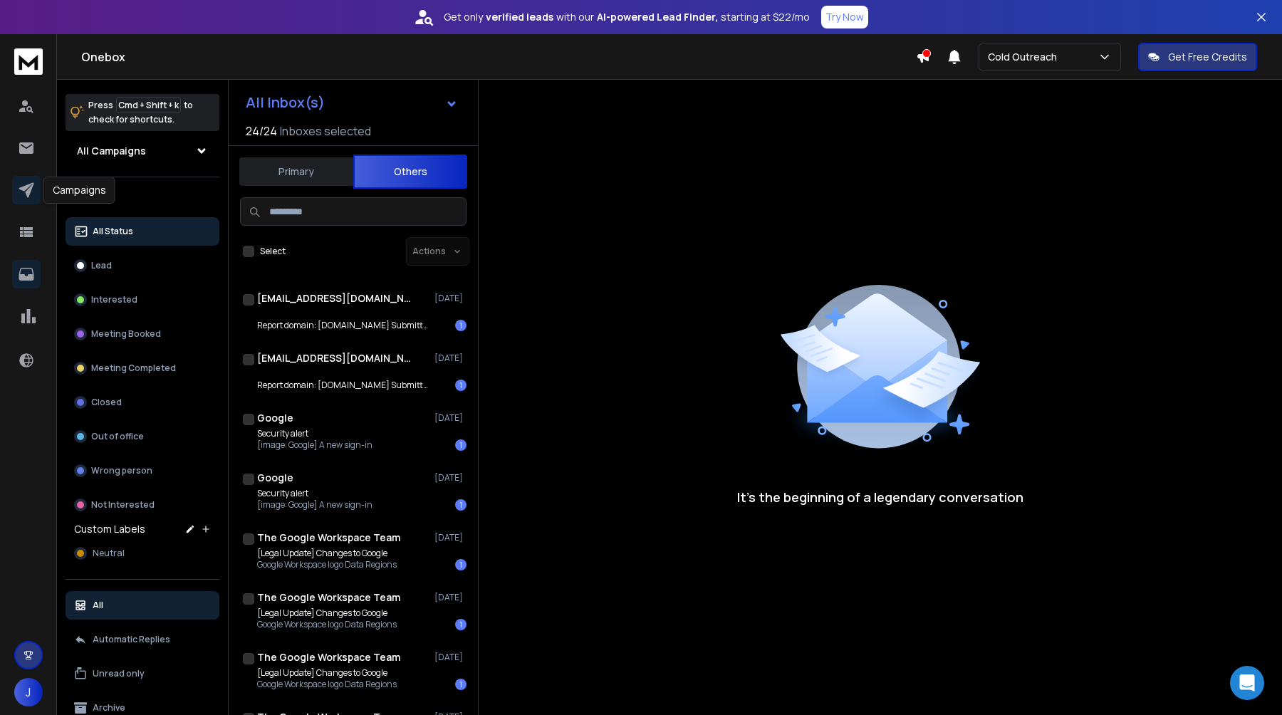
click at [26, 185] on icon at bounding box center [26, 189] width 15 height 15
